Goal: Navigation & Orientation: Find specific page/section

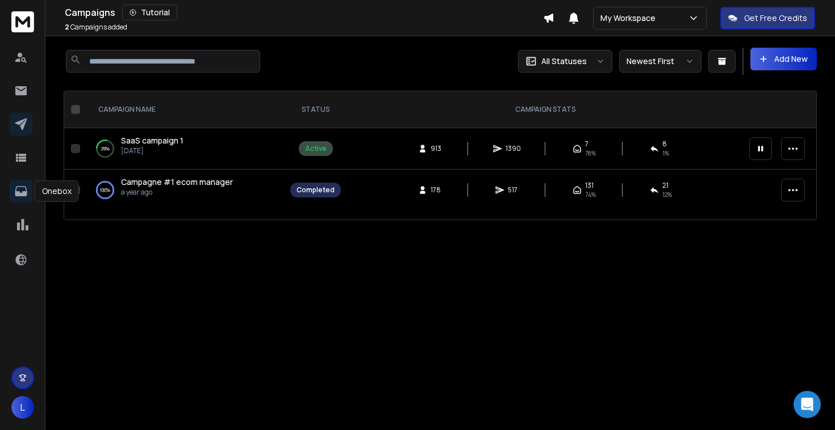
click at [27, 193] on icon at bounding box center [21, 191] width 12 height 10
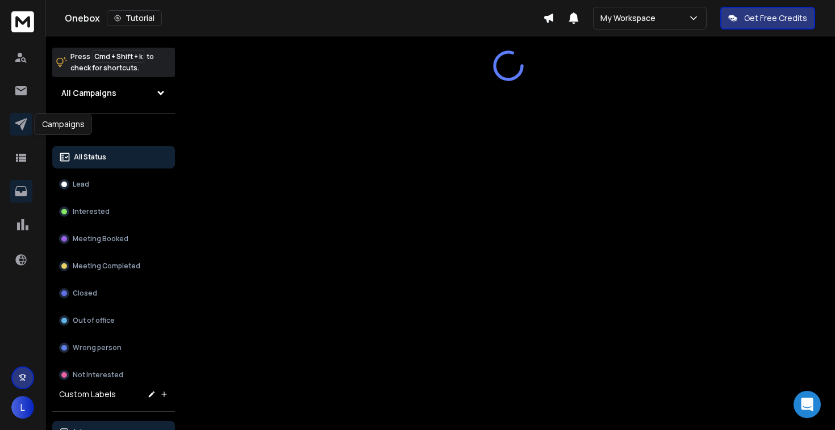
click at [20, 119] on icon at bounding box center [21, 125] width 14 height 14
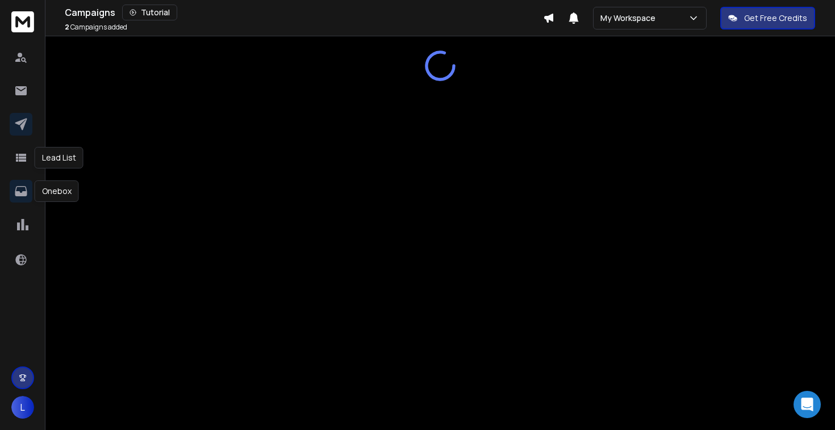
click at [24, 197] on icon at bounding box center [21, 192] width 14 height 14
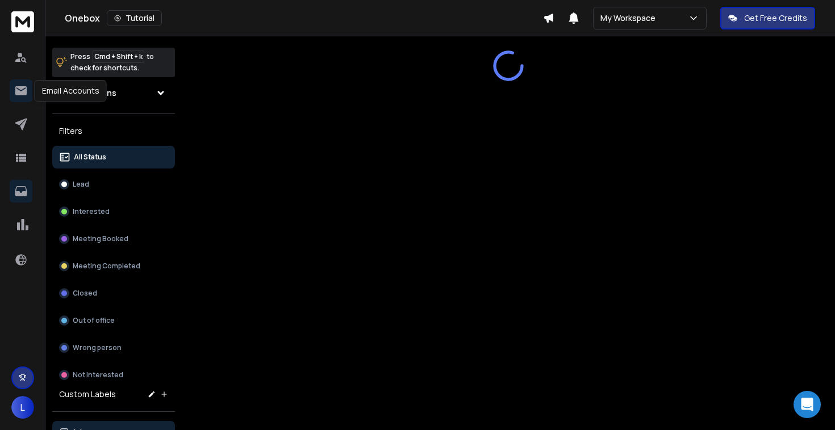
click at [20, 91] on icon at bounding box center [20, 90] width 11 height 9
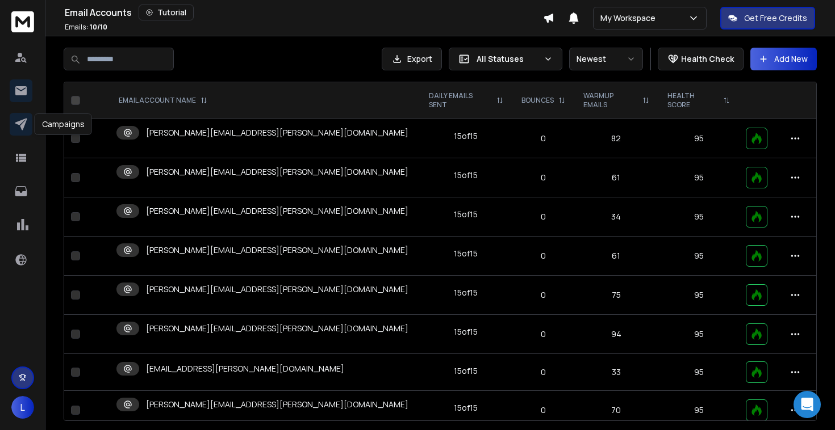
click at [23, 129] on icon at bounding box center [21, 125] width 14 height 14
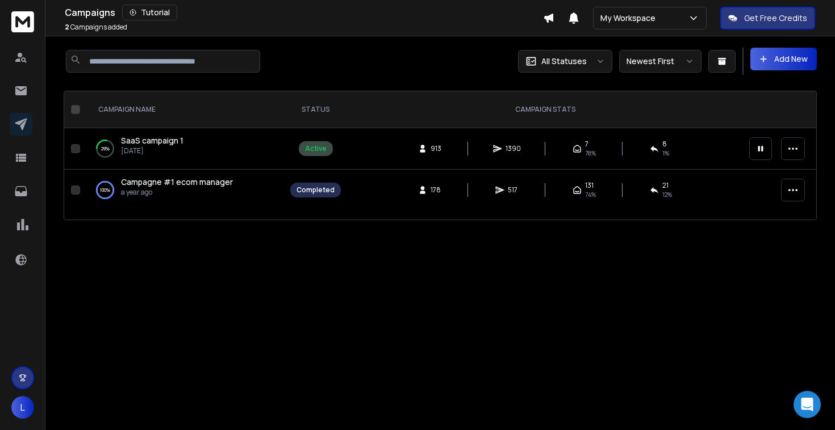
click at [763, 150] on icon at bounding box center [760, 149] width 5 height 6
click at [13, 85] on link at bounding box center [21, 91] width 23 height 23
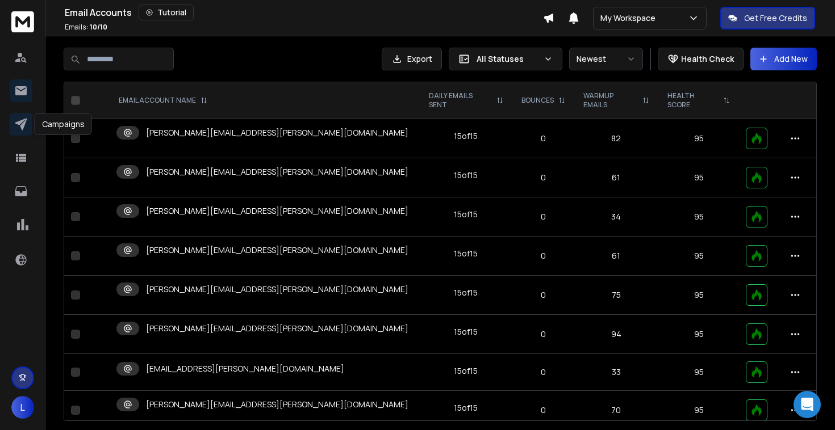
click at [25, 129] on icon at bounding box center [21, 125] width 14 height 14
